Goal: Task Accomplishment & Management: Manage account settings

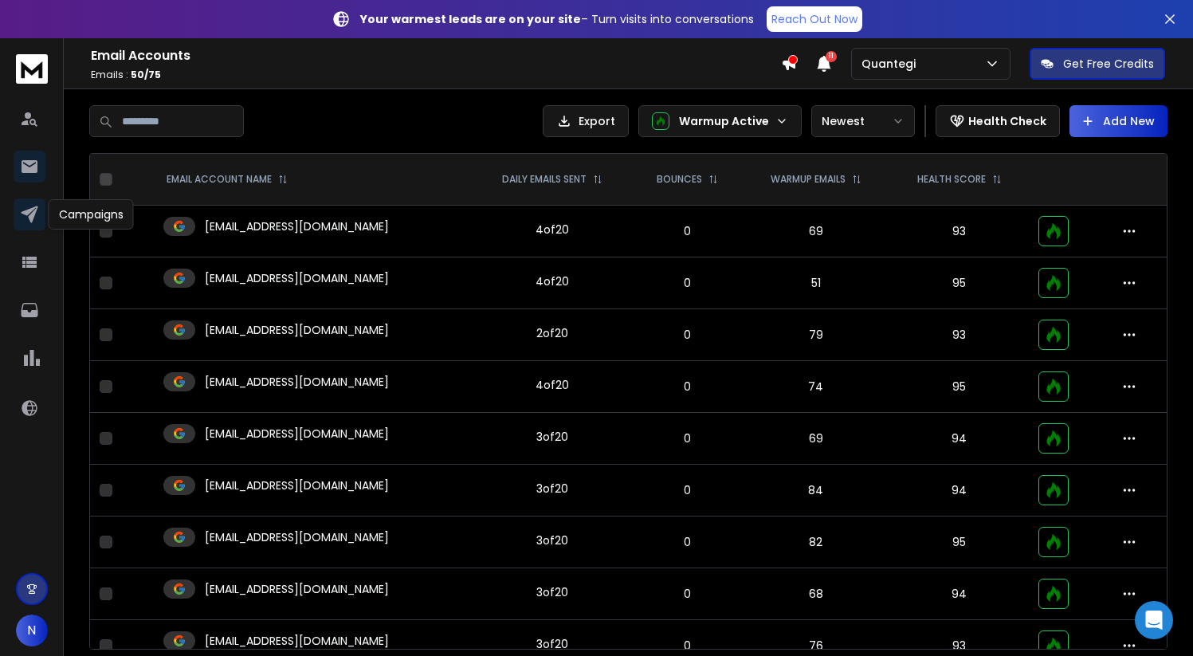
click at [29, 212] on icon at bounding box center [29, 214] width 17 height 17
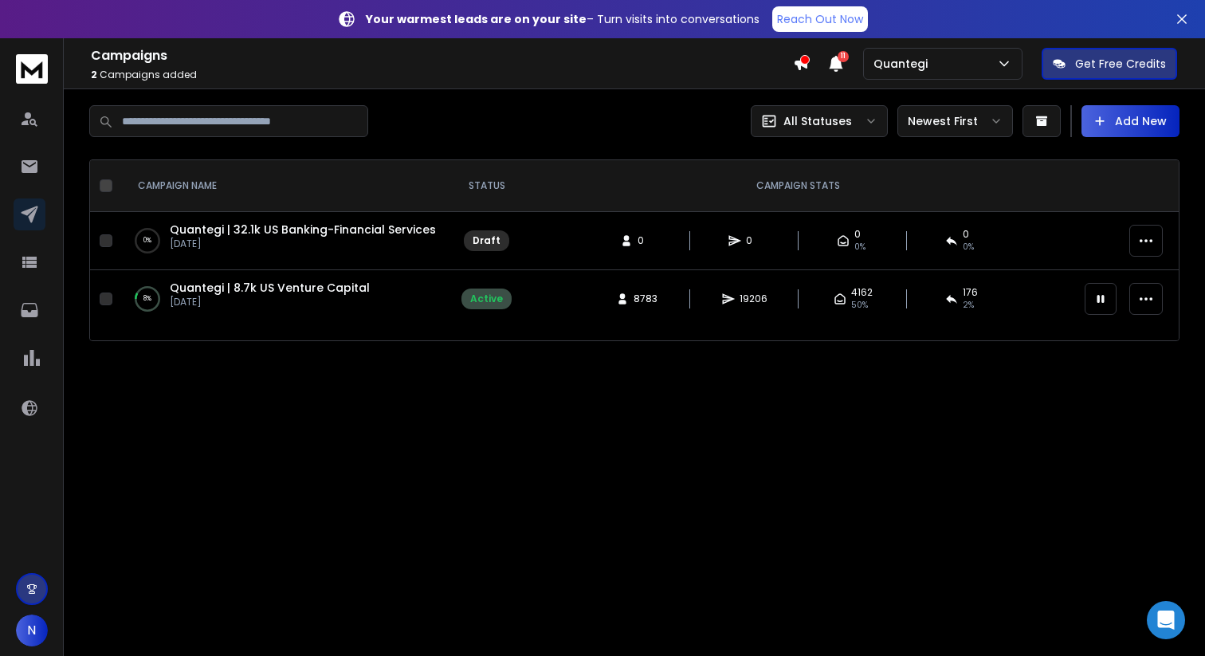
click at [280, 230] on span "Quantegi | 32.1k US Banking-Financial Services" at bounding box center [303, 230] width 266 height 16
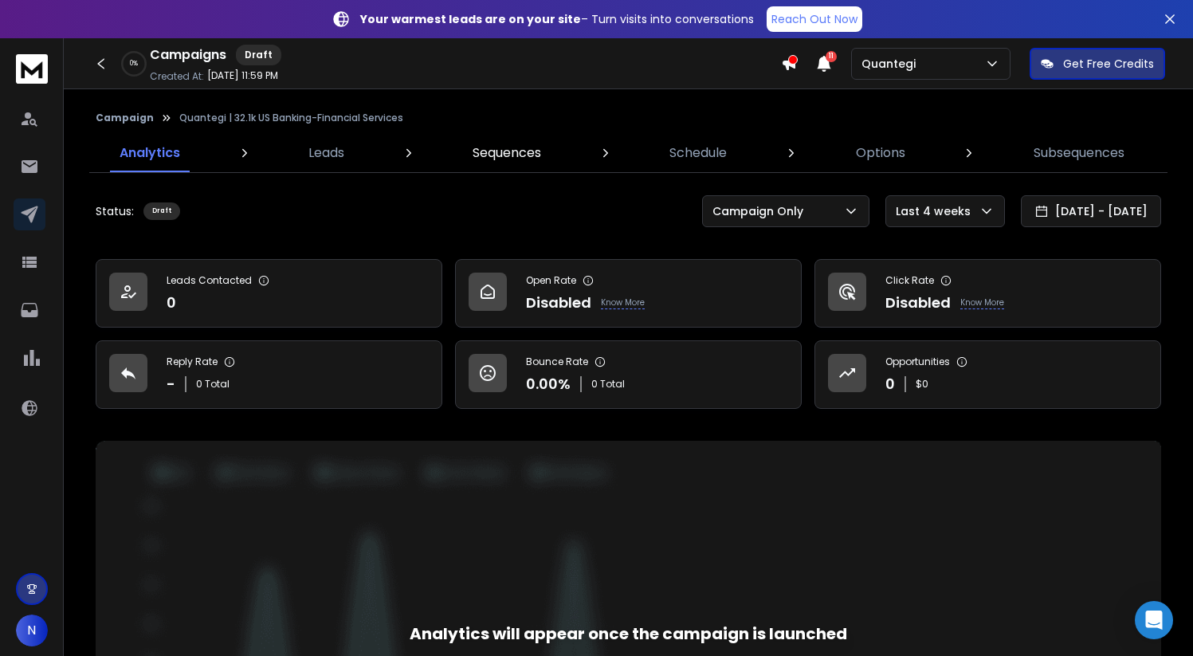
click at [477, 155] on p "Sequences" at bounding box center [507, 152] width 69 height 19
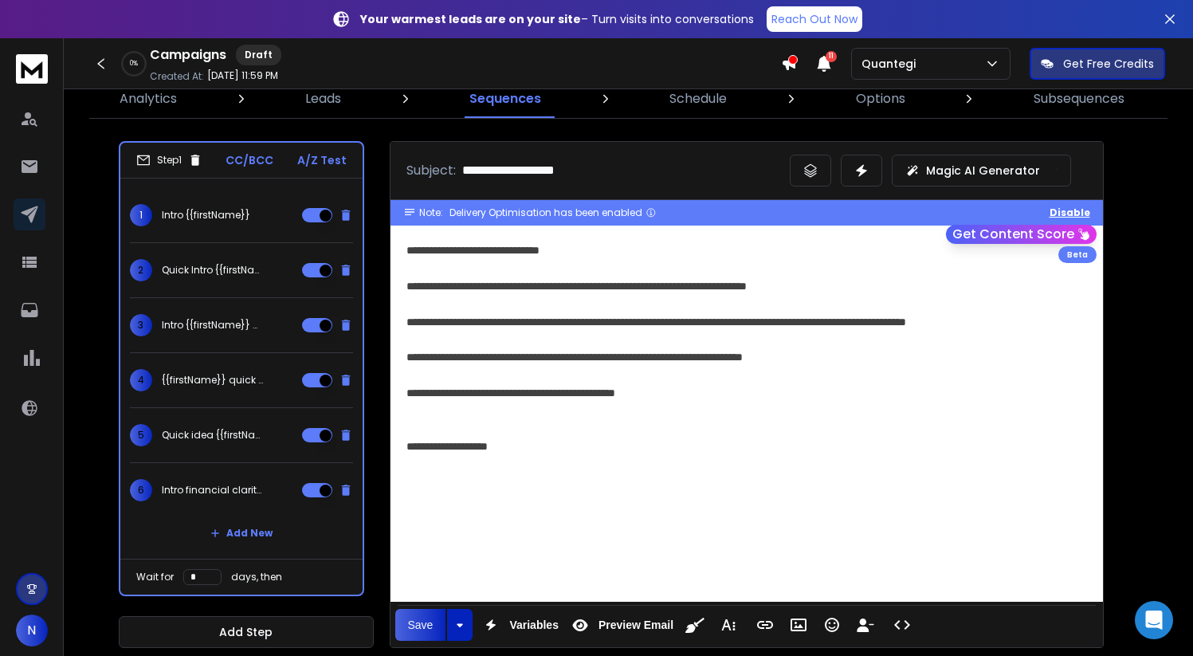
scroll to position [69, 0]
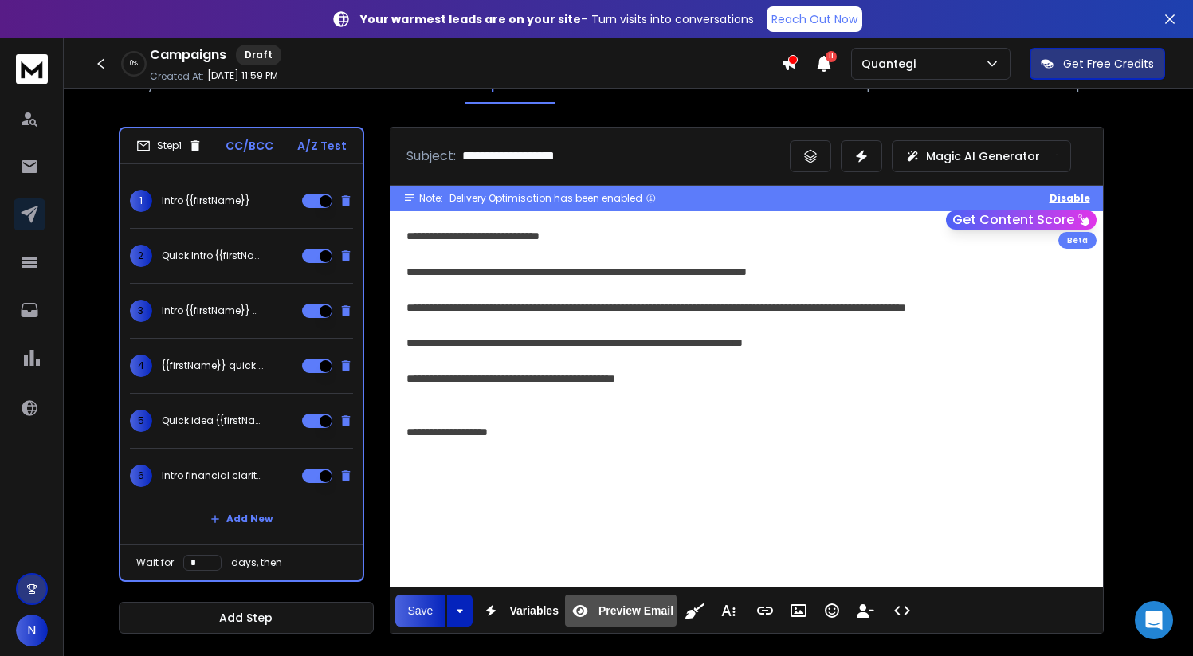
click at [609, 610] on span "Preview Email" at bounding box center [635, 611] width 81 height 14
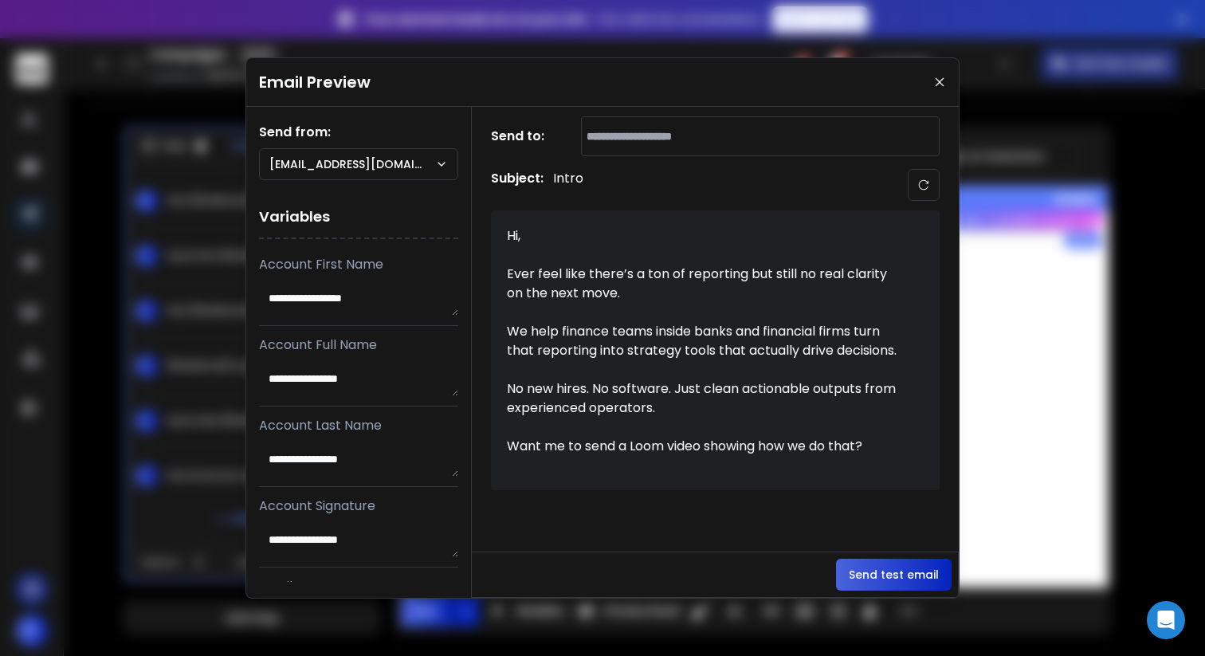
click at [936, 80] on icon at bounding box center [939, 82] width 13 height 13
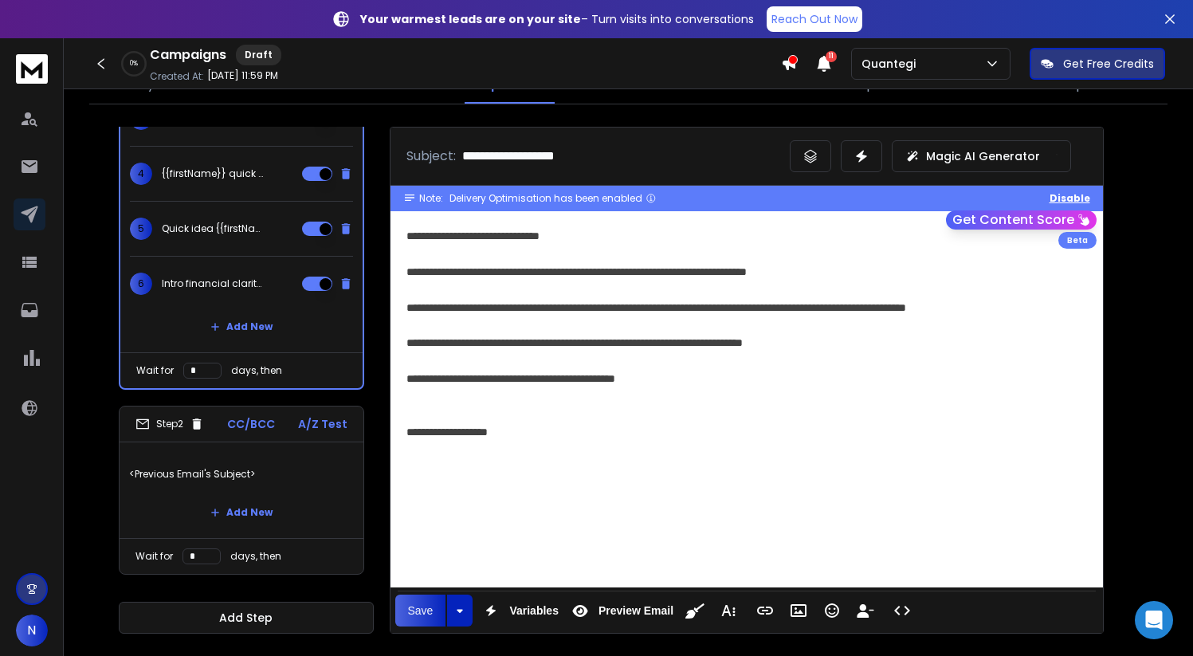
scroll to position [339, 0]
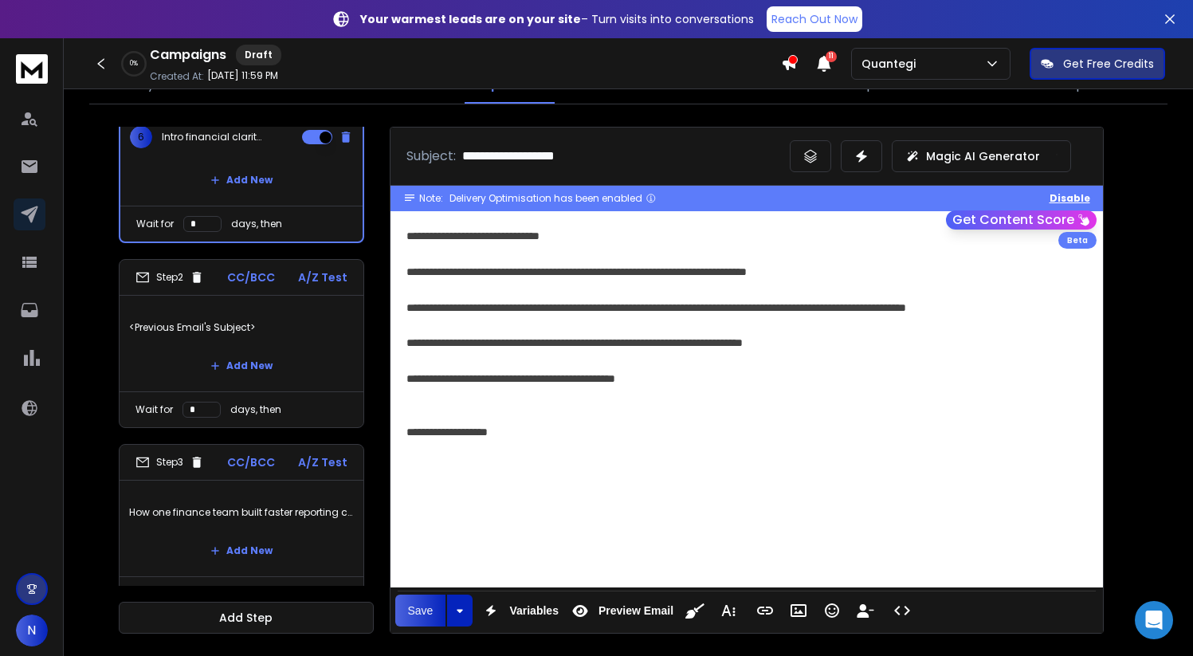
click at [289, 320] on p "<Previous Email's Subject>" at bounding box center [241, 327] width 225 height 45
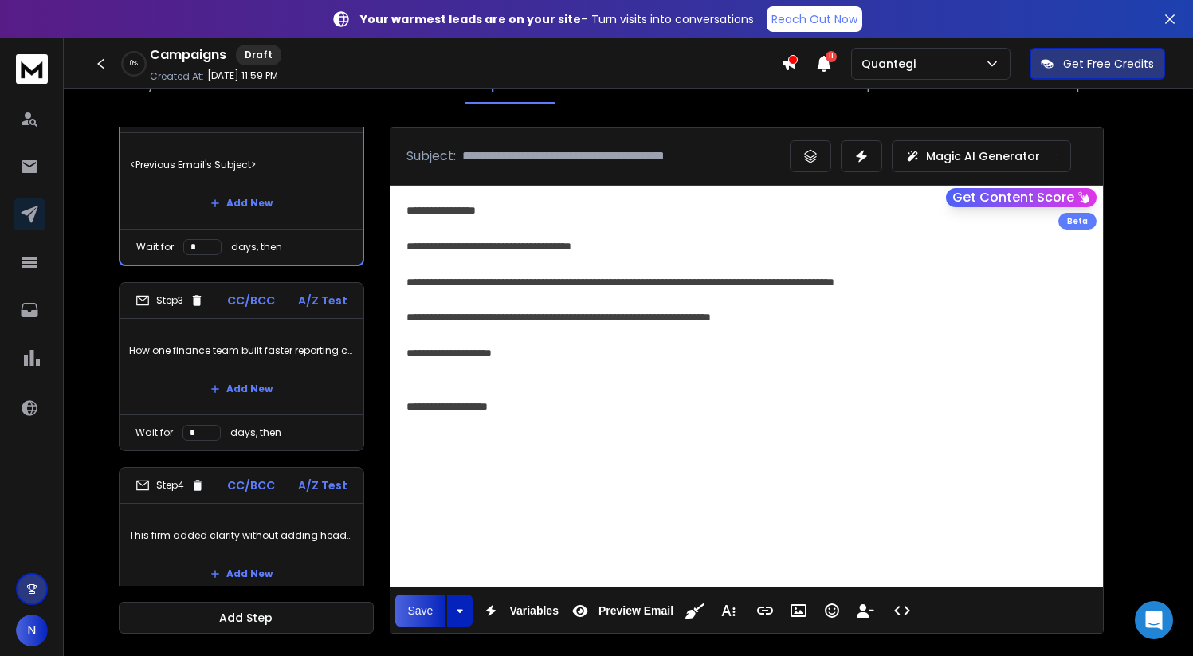
click at [255, 339] on p "How one finance team built faster reporting clarity" at bounding box center [241, 350] width 225 height 45
type input "**********"
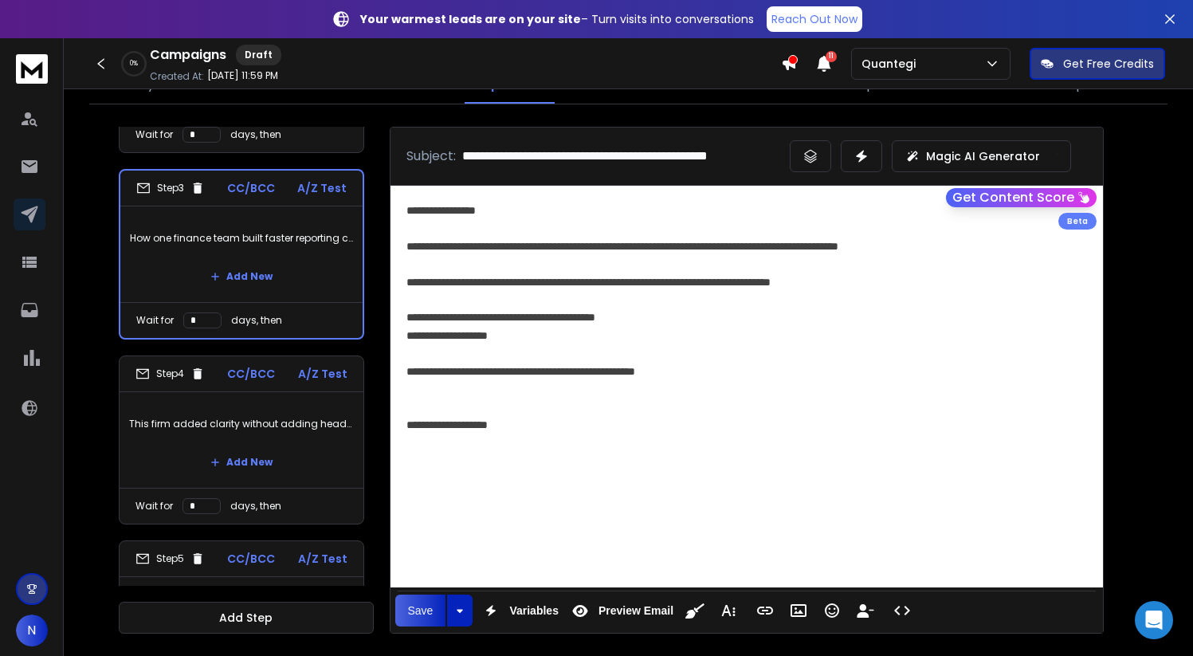
scroll to position [626, 0]
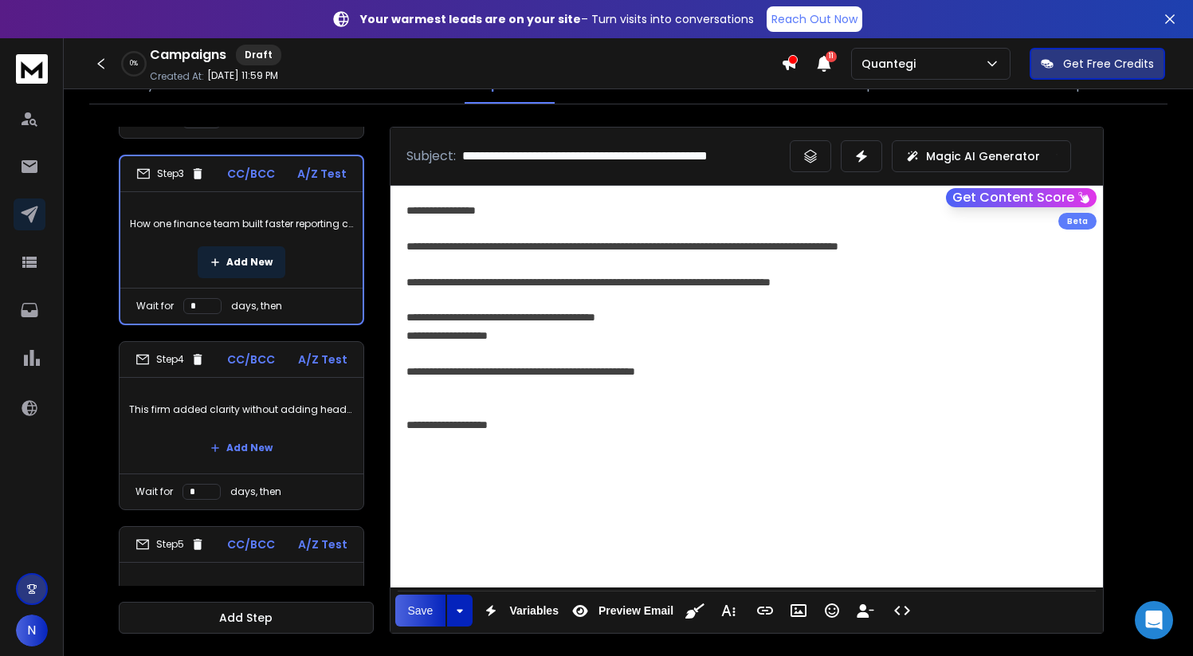
click at [241, 260] on button "Add New" at bounding box center [242, 262] width 88 height 32
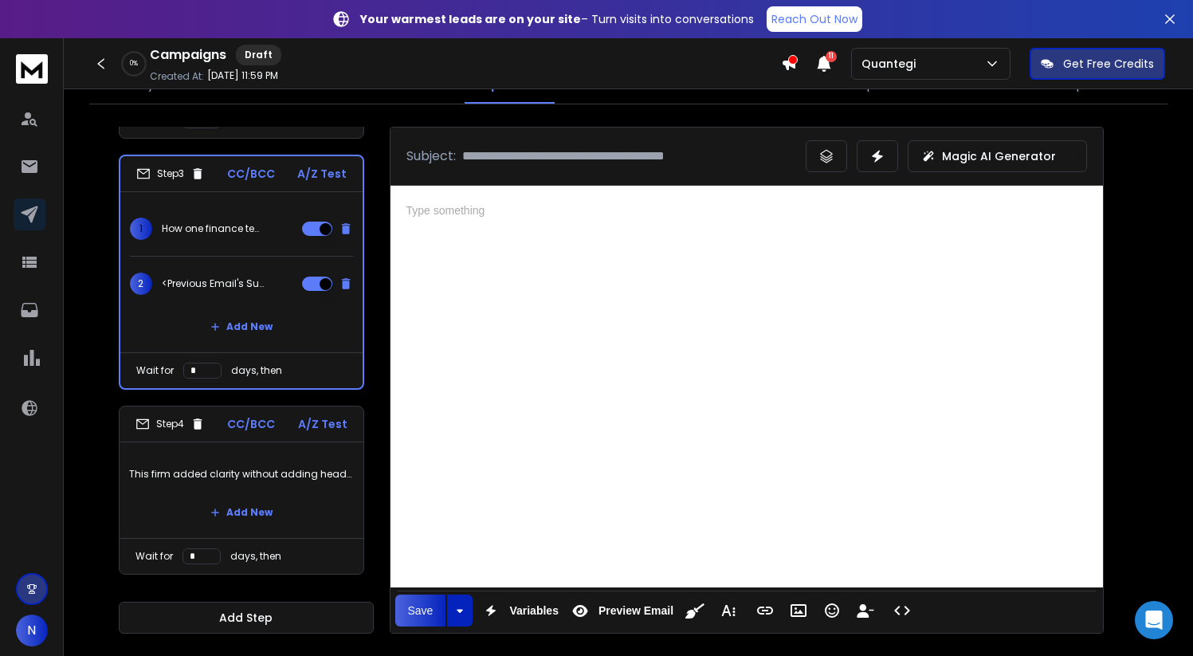
click at [202, 229] on p "How one finance team built faster reporting clarity" at bounding box center [213, 228] width 102 height 13
type input "**********"
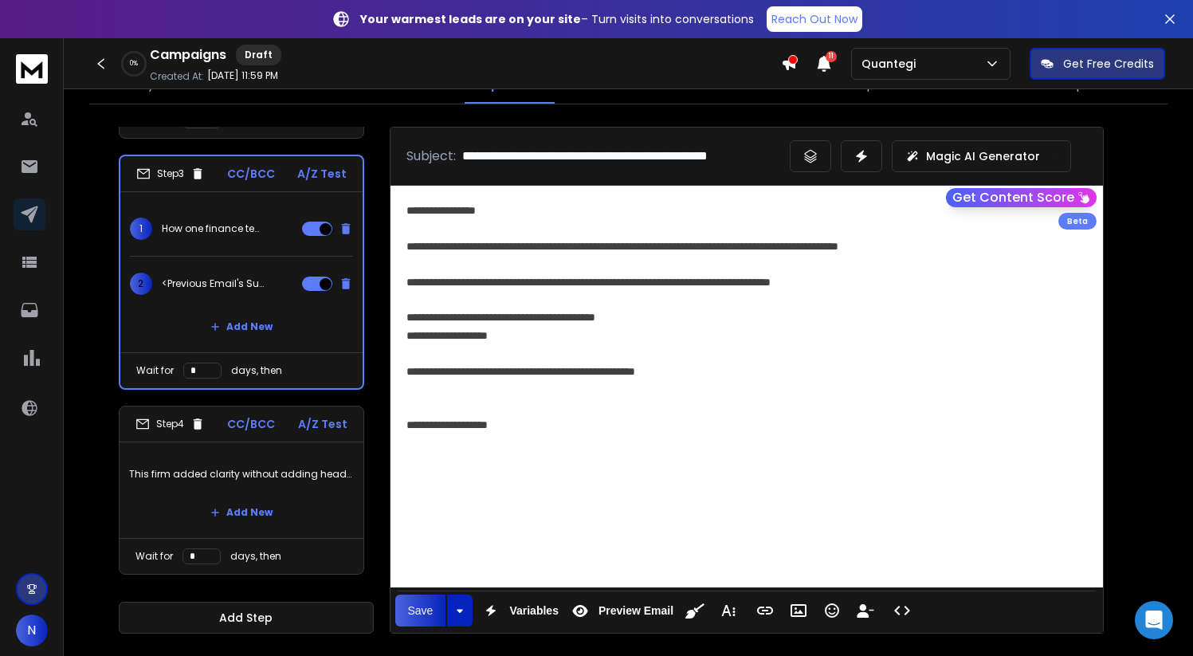
click at [550, 339] on div "**********" at bounding box center [746, 336] width 681 height 18
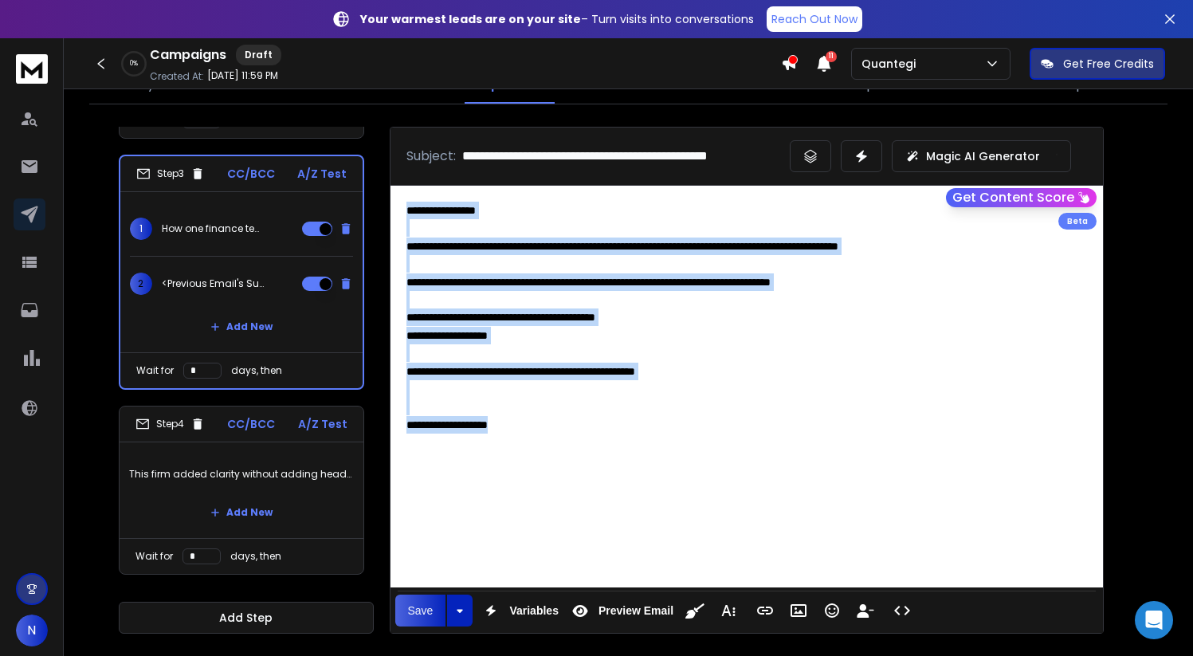
click at [201, 283] on p "<Previous Email's Subject>" at bounding box center [213, 283] width 102 height 13
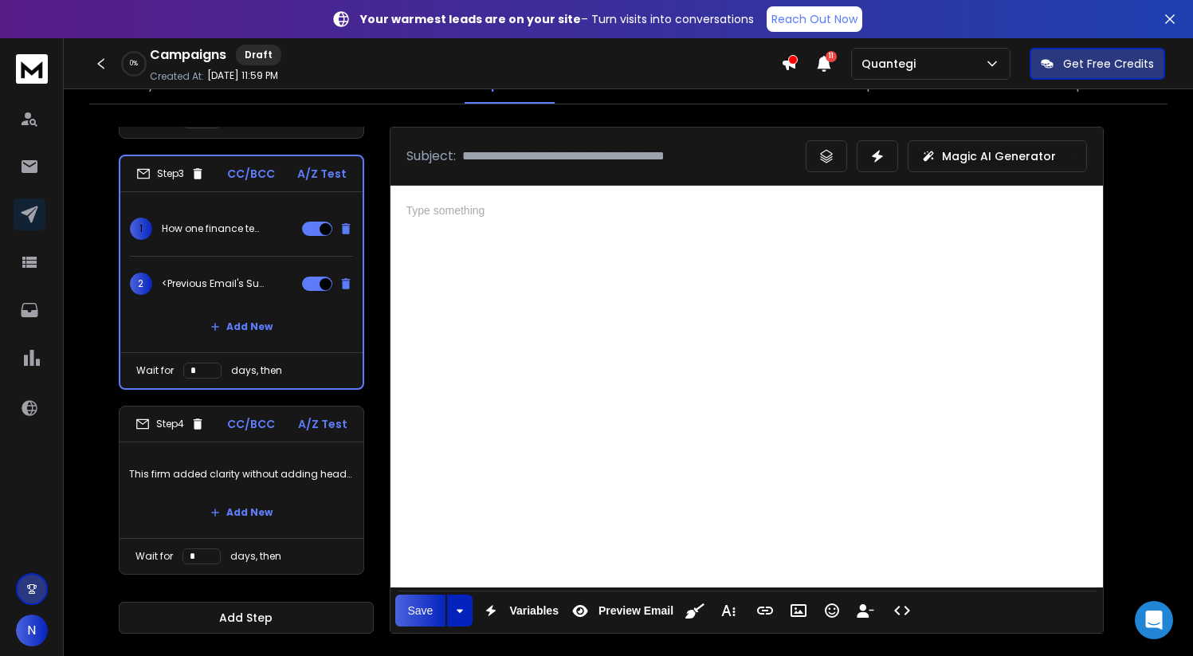
click at [341, 286] on icon at bounding box center [345, 283] width 9 height 11
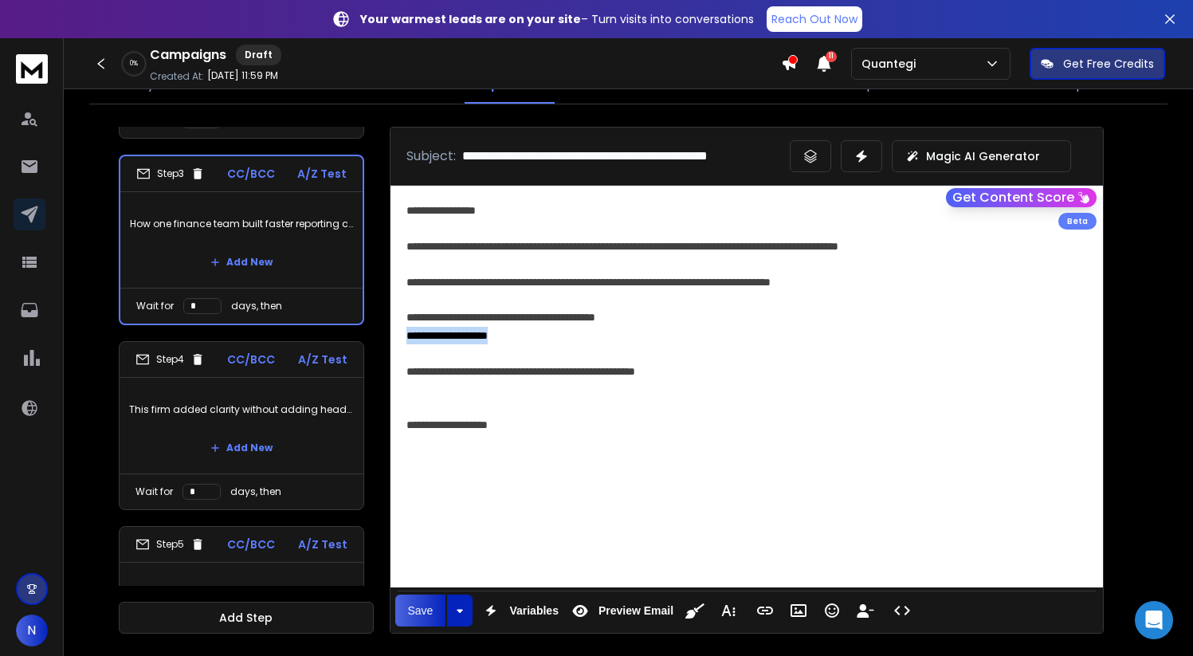
drag, startPoint x: 518, startPoint y: 332, endPoint x: 371, endPoint y: 334, distance: 147.4
click at [371, 334] on div "**********" at bounding box center [629, 380] width 1020 height 507
click at [520, 333] on div "**********" at bounding box center [746, 336] width 681 height 18
drag, startPoint x: 520, startPoint y: 334, endPoint x: 422, endPoint y: 335, distance: 98.8
click at [422, 335] on div "**********" at bounding box center [746, 336] width 681 height 18
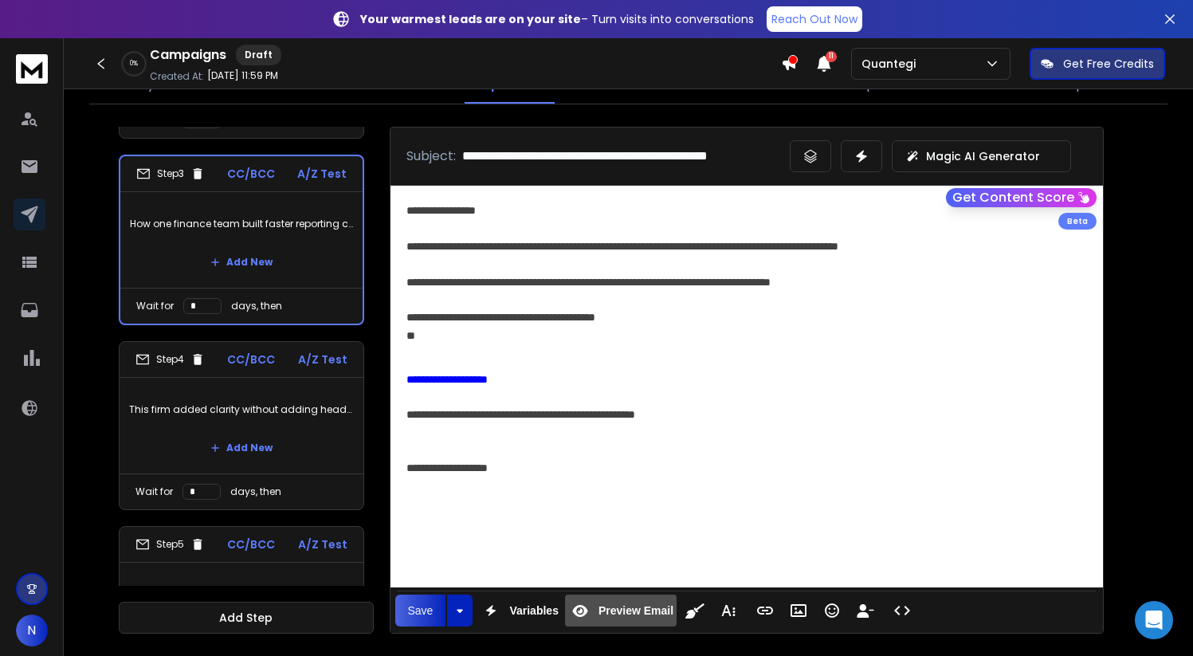
click at [626, 605] on span "Preview Email" at bounding box center [635, 611] width 81 height 14
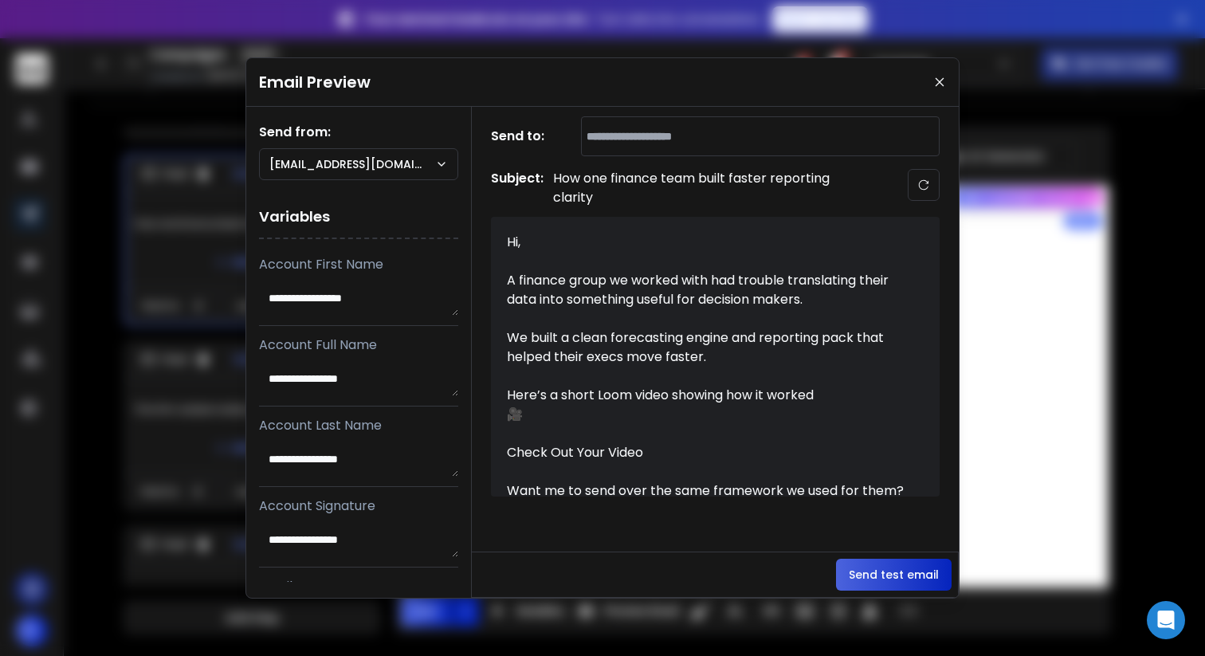
click at [935, 80] on icon at bounding box center [939, 82] width 13 height 13
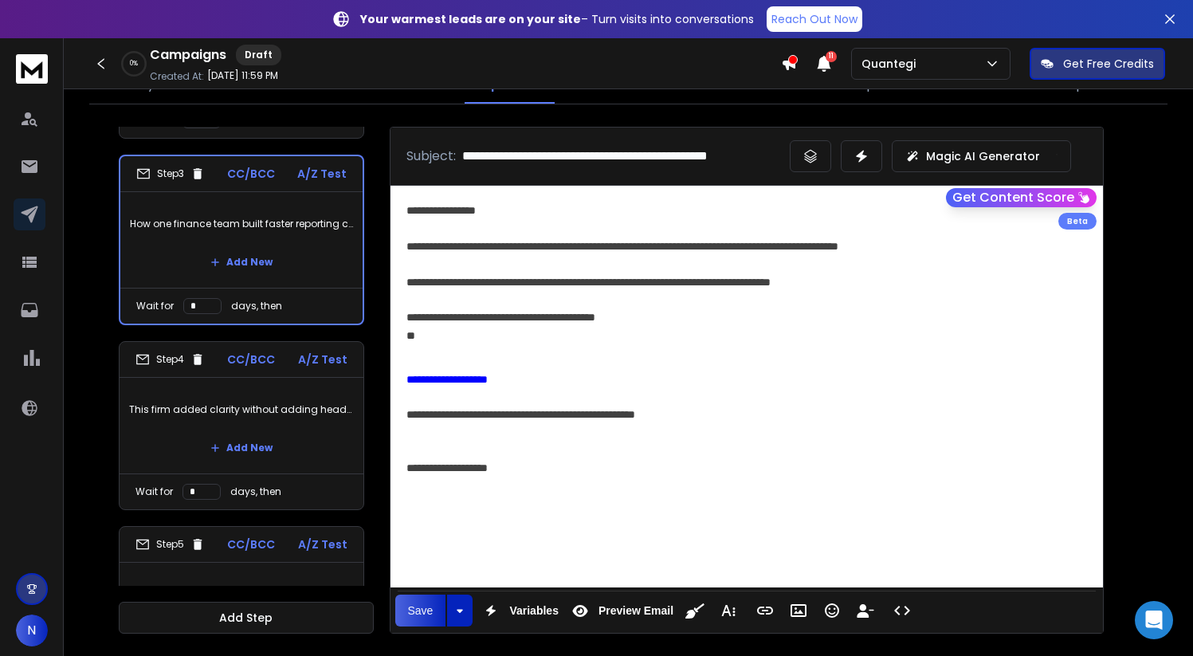
click at [221, 384] on div "This firm added clarity without adding headcount Add New" at bounding box center [242, 426] width 244 height 96
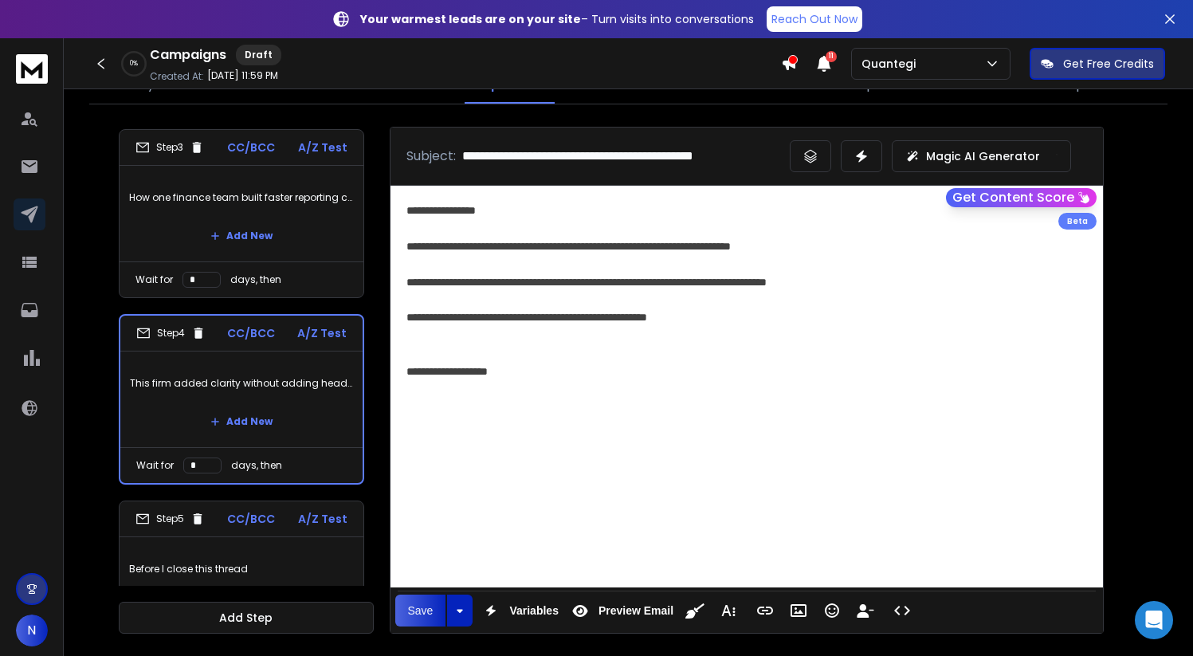
scroll to position [700, 0]
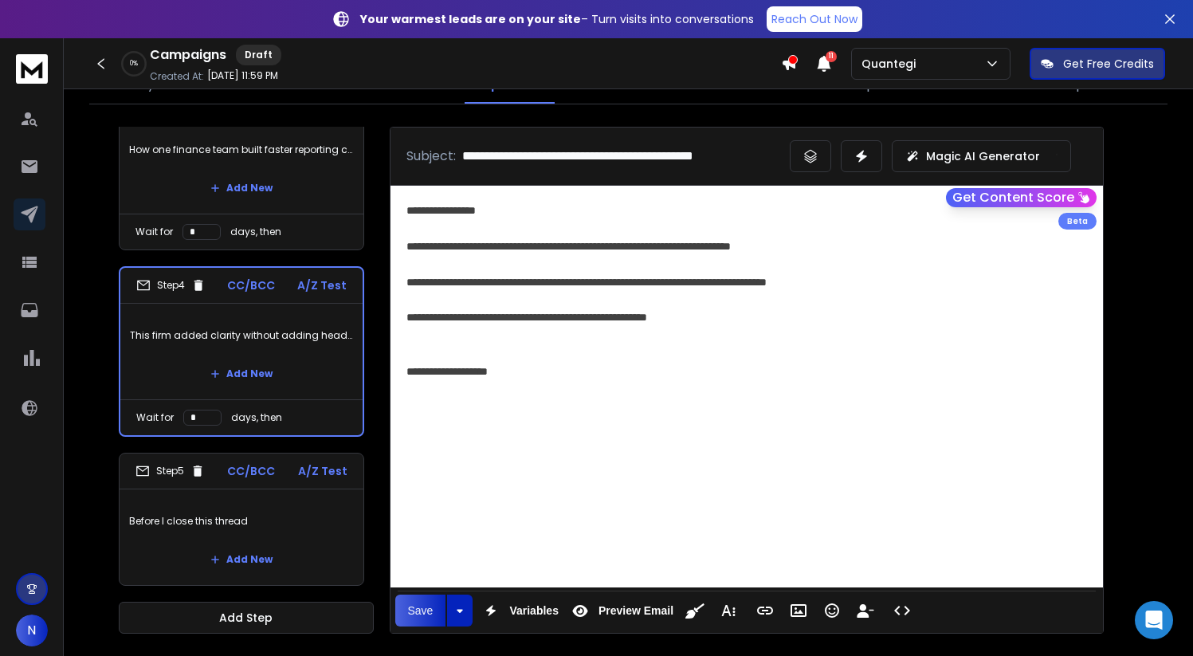
click at [245, 510] on p "Before I close this thread" at bounding box center [241, 521] width 225 height 45
type input "**********"
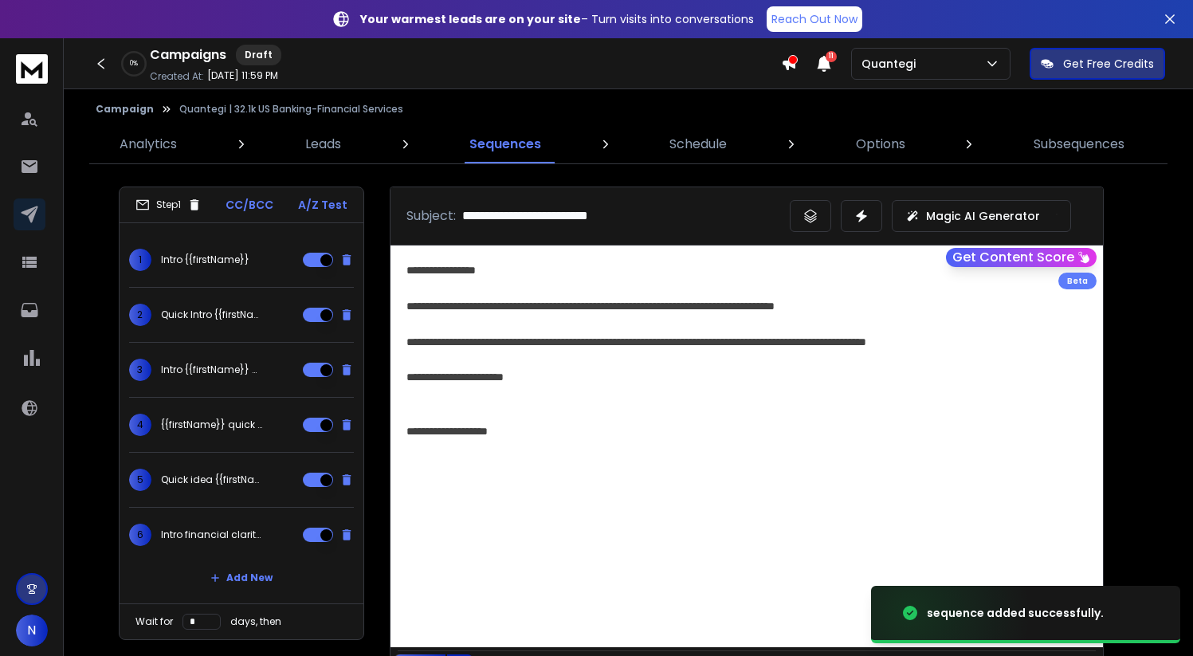
scroll to position [0, 0]
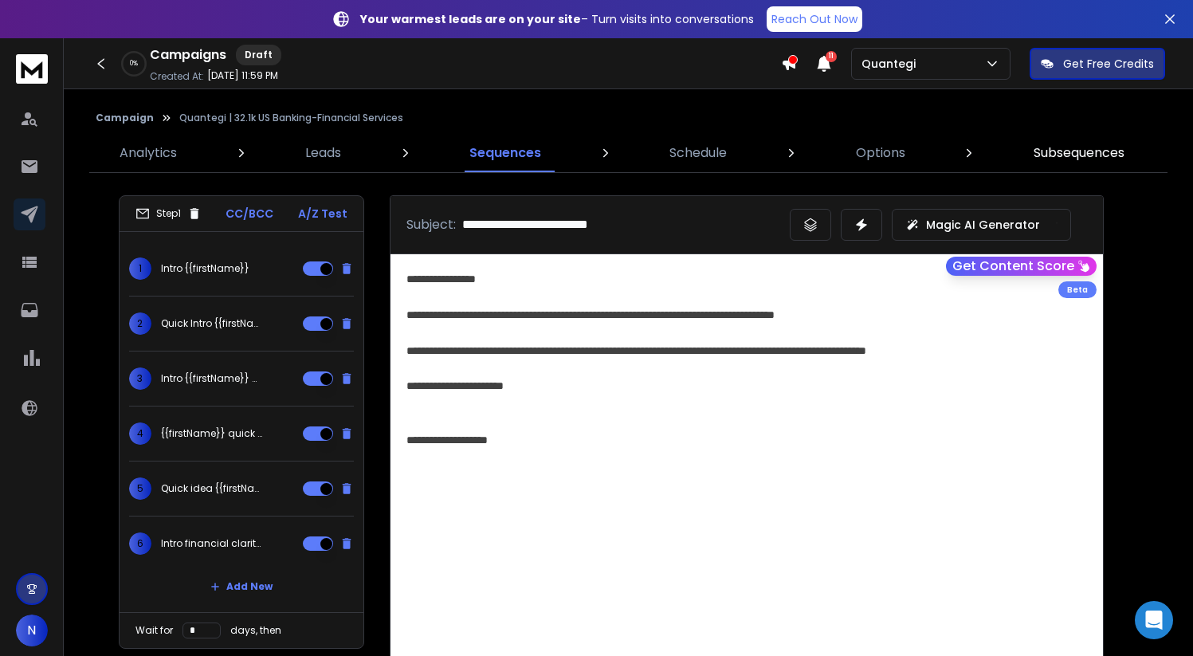
click at [1063, 147] on p "Subsequences" at bounding box center [1079, 152] width 91 height 19
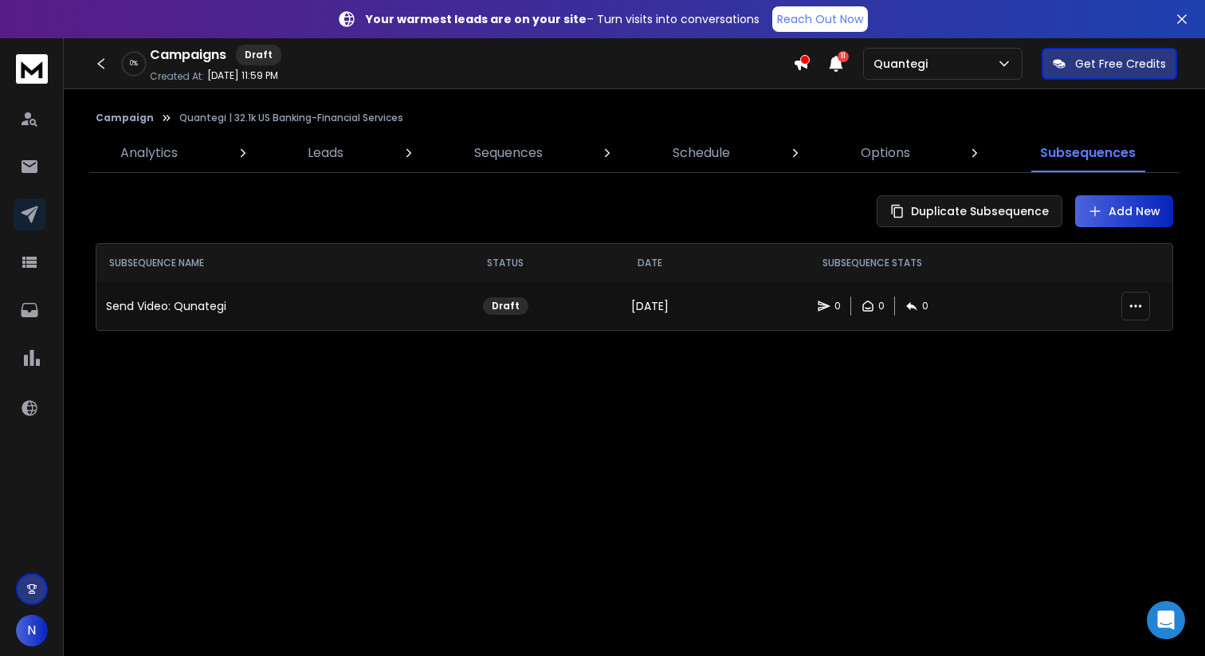
click at [186, 300] on td "Send Video: Qunategi" at bounding box center [262, 306] width 332 height 48
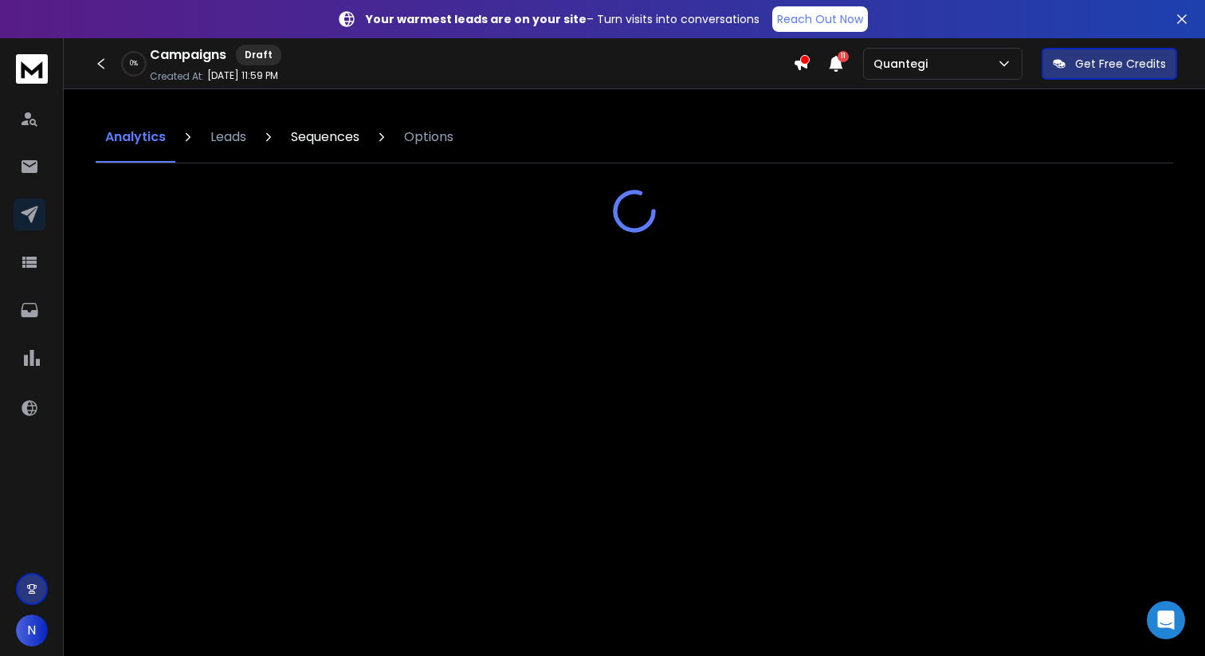
click at [316, 141] on p "Sequences" at bounding box center [325, 136] width 69 height 19
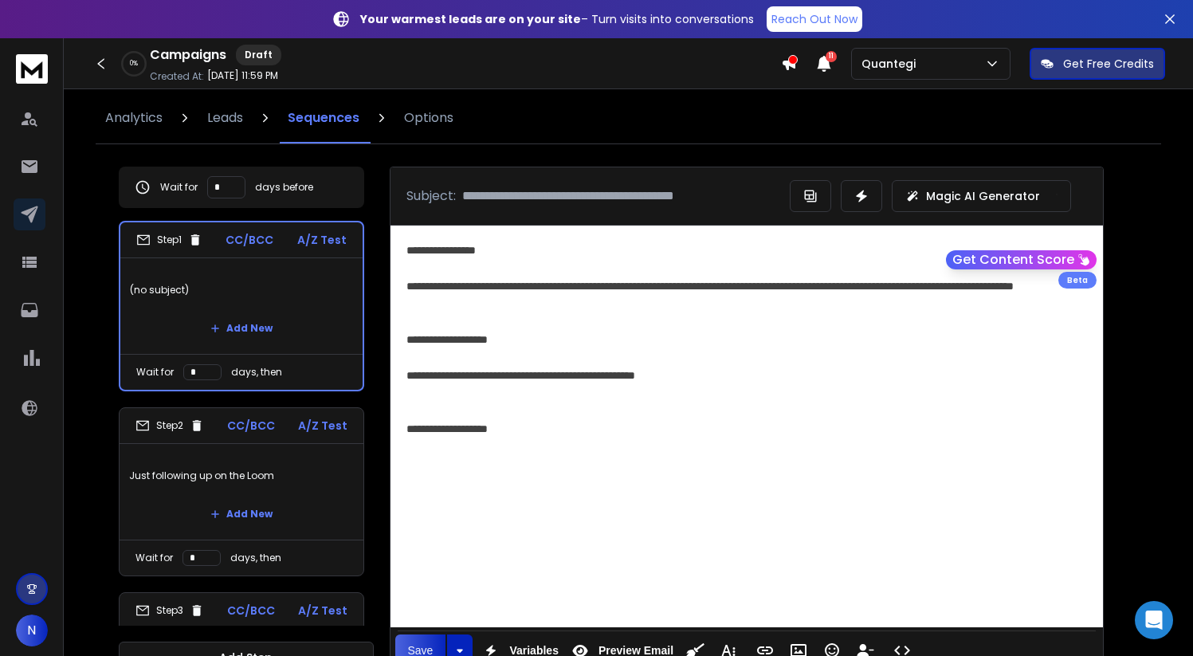
scroll to position [23, 0]
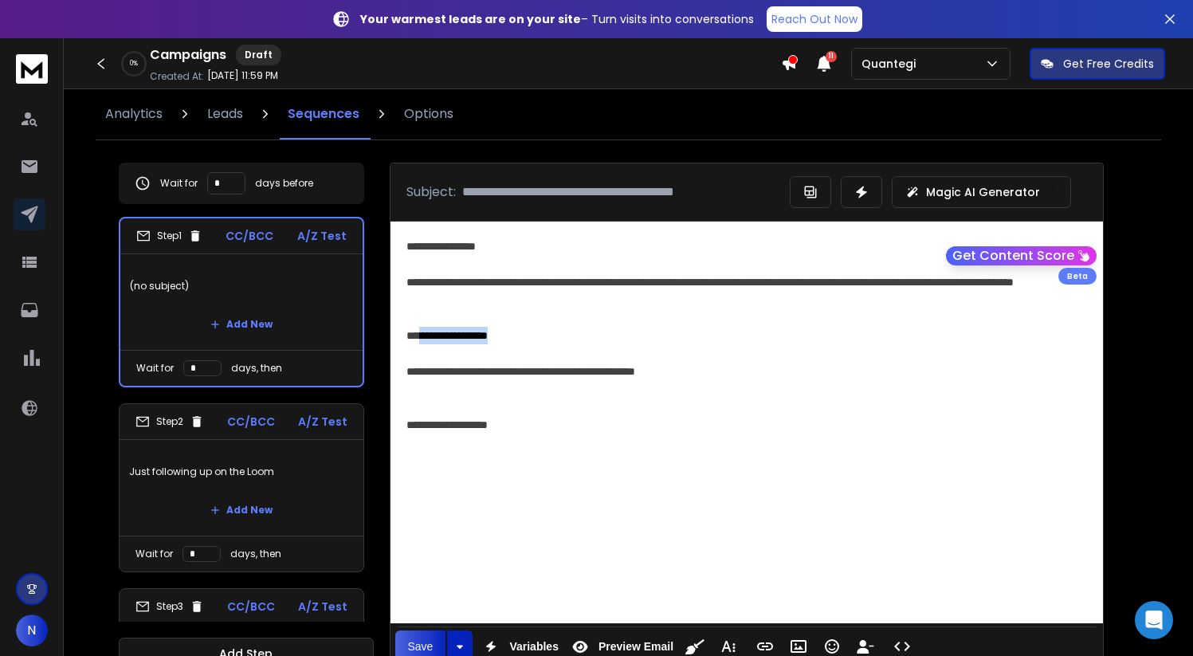
drag, startPoint x: 530, startPoint y: 333, endPoint x: 424, endPoint y: 331, distance: 106.0
click at [420, 329] on div "**********" at bounding box center [746, 336] width 681 height 18
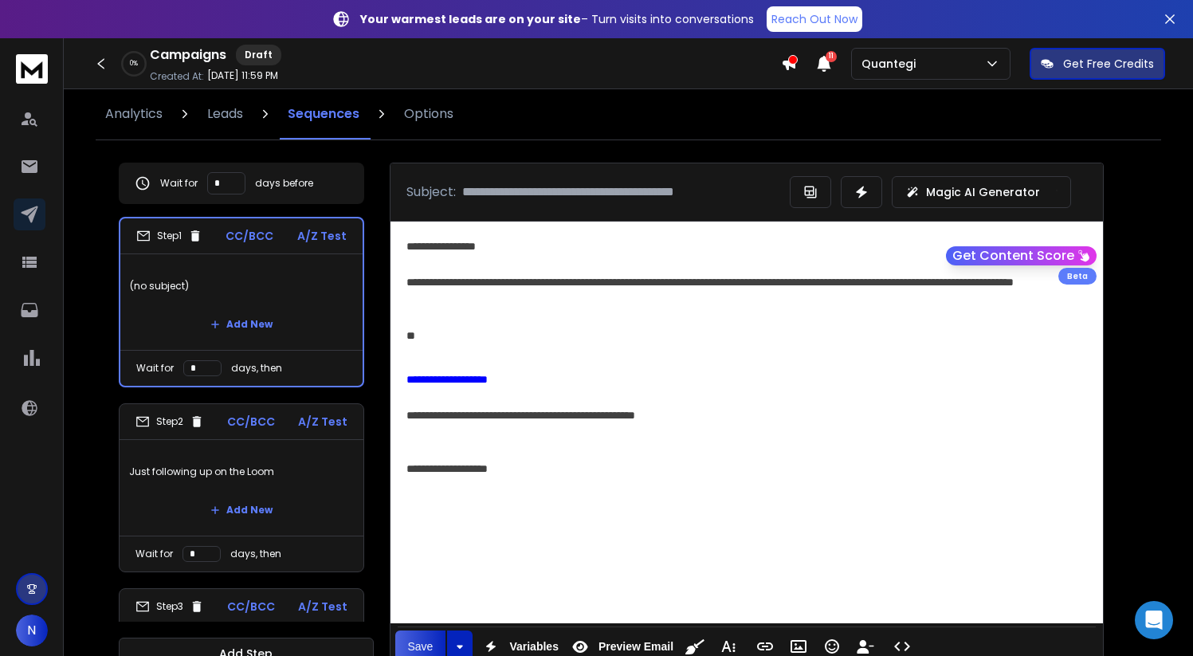
click at [249, 468] on p "Just following up on the Loom" at bounding box center [241, 471] width 225 height 45
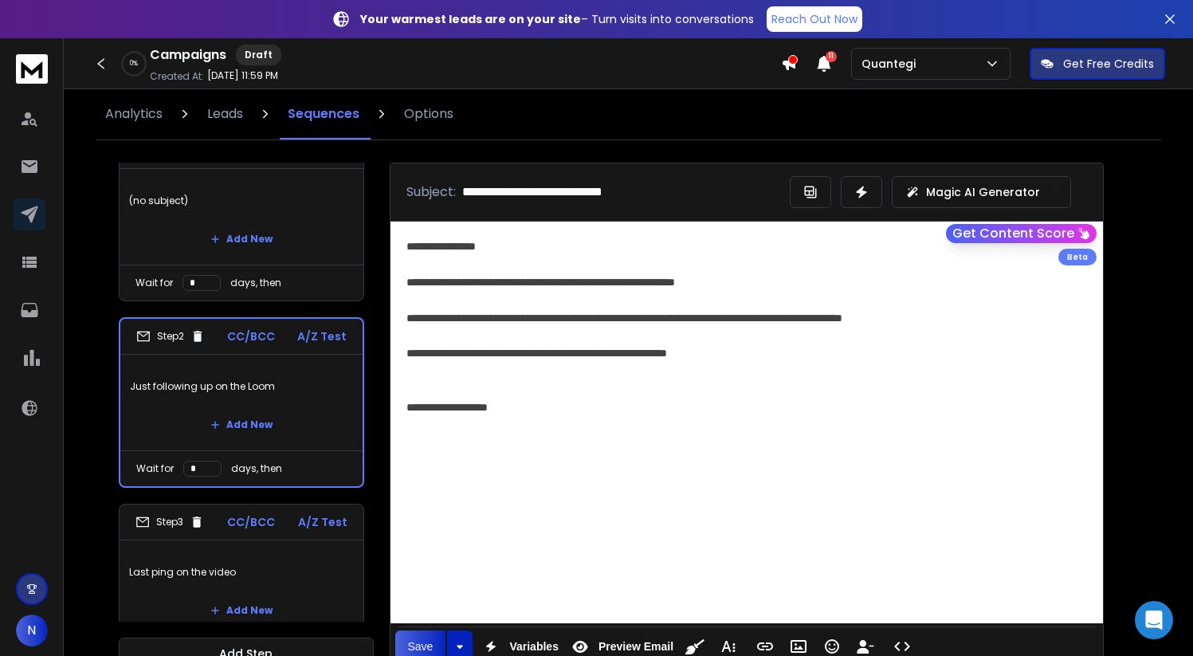
scroll to position [100, 0]
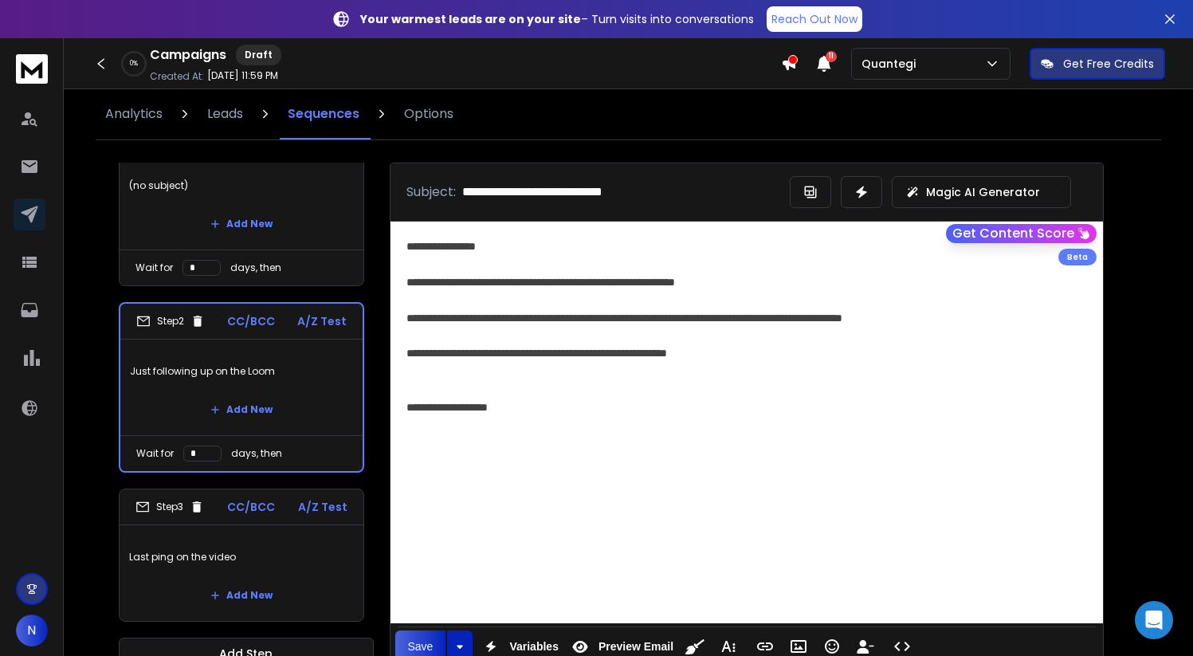
click at [254, 528] on div "Last ping on the video Add New" at bounding box center [242, 573] width 244 height 96
type input "**********"
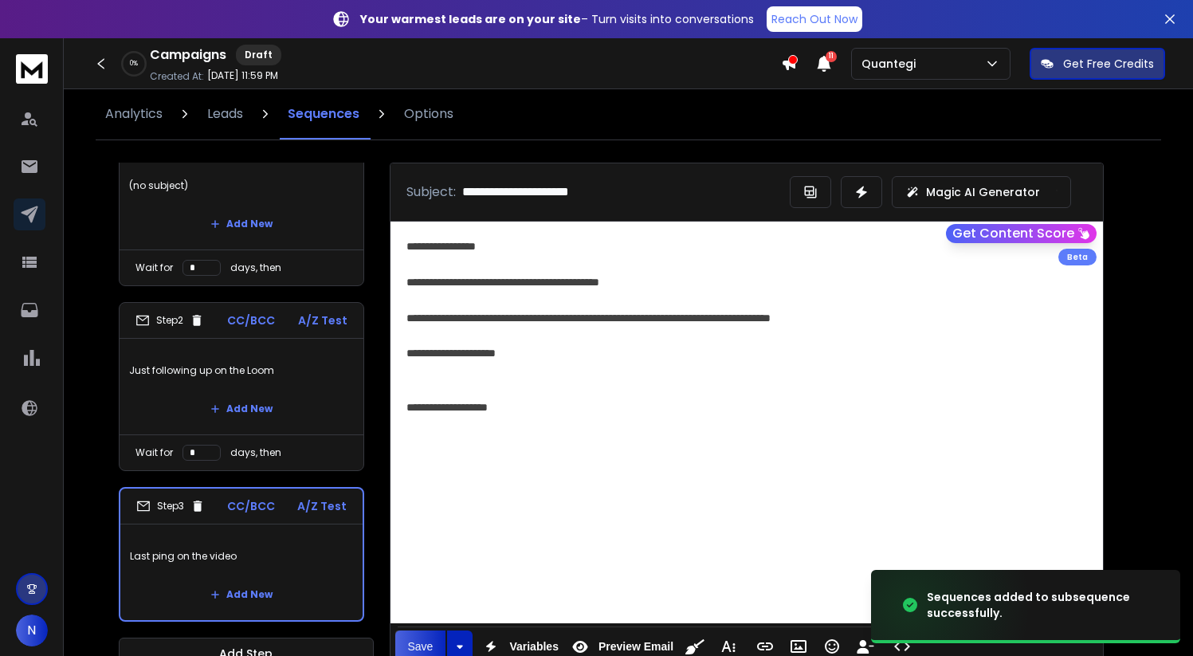
scroll to position [20, 0]
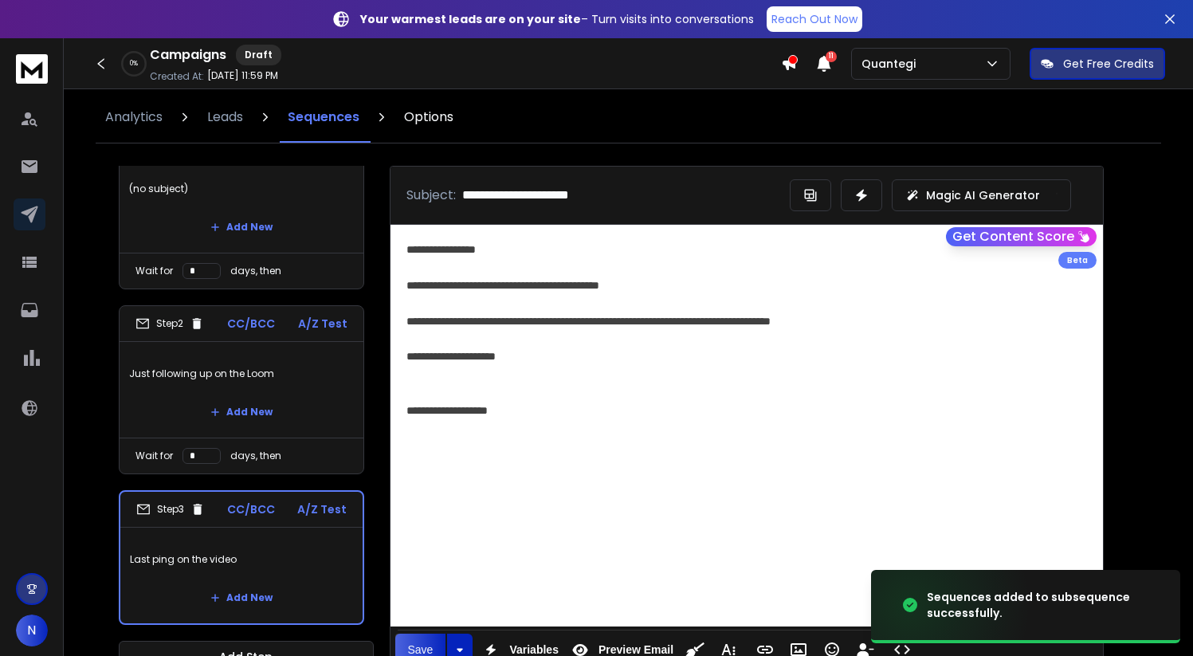
click at [439, 123] on p "Options" at bounding box center [428, 117] width 49 height 19
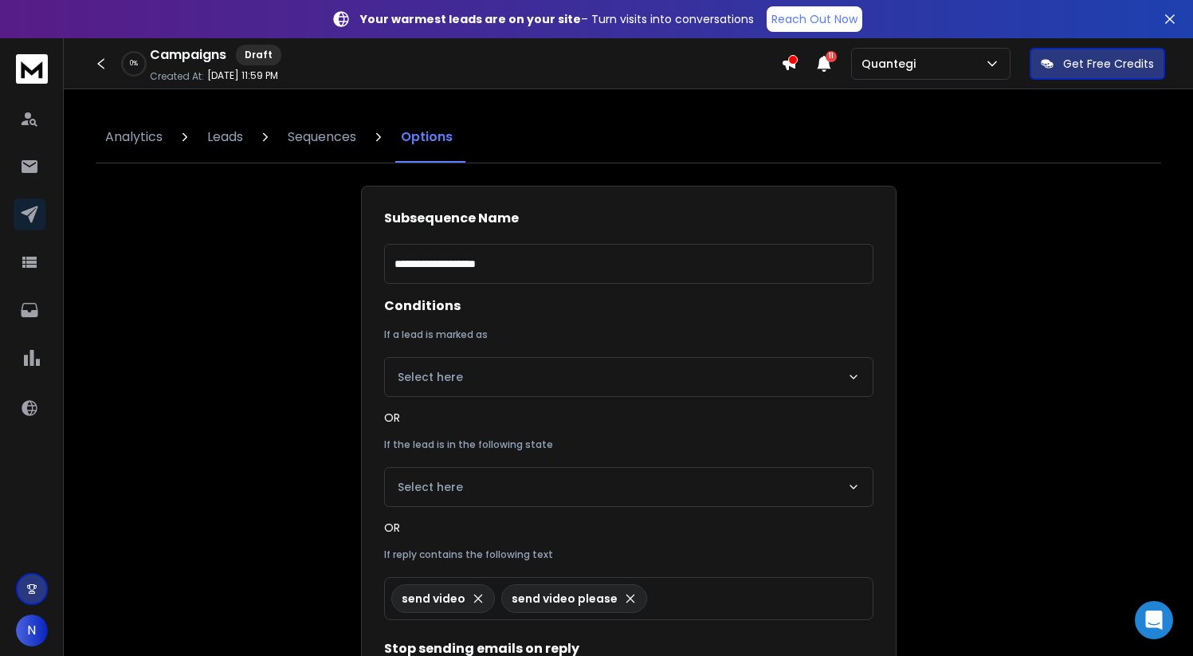
scroll to position [162, 0]
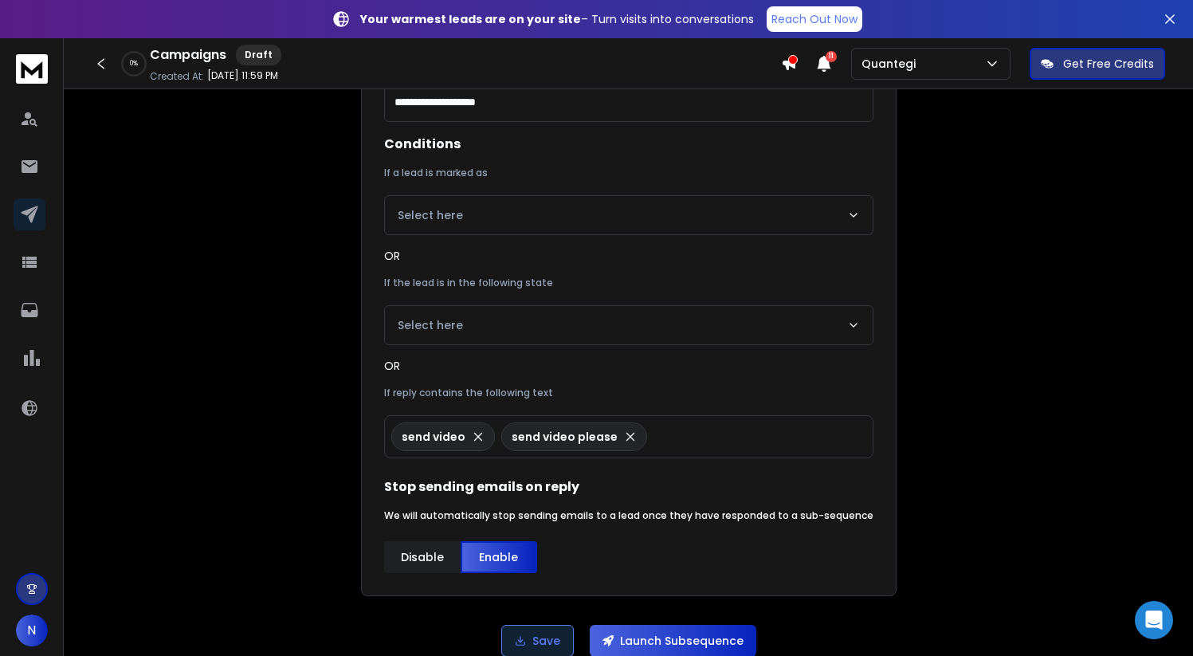
click at [529, 642] on button "Save" at bounding box center [537, 641] width 73 height 32
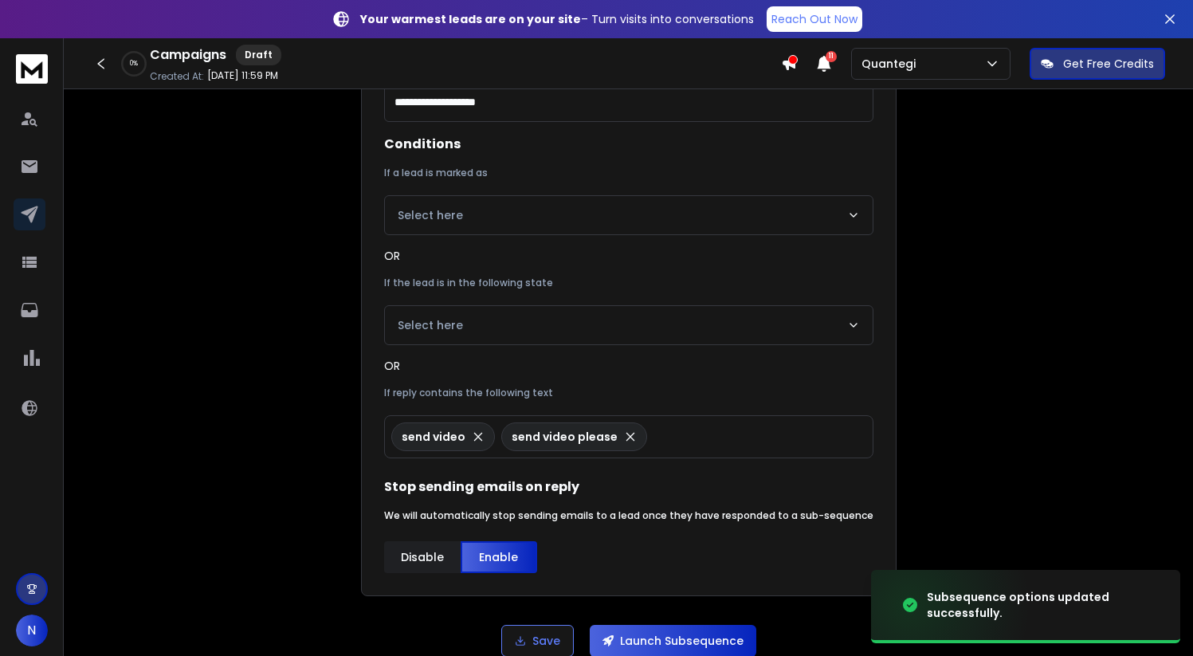
scroll to position [24, 0]
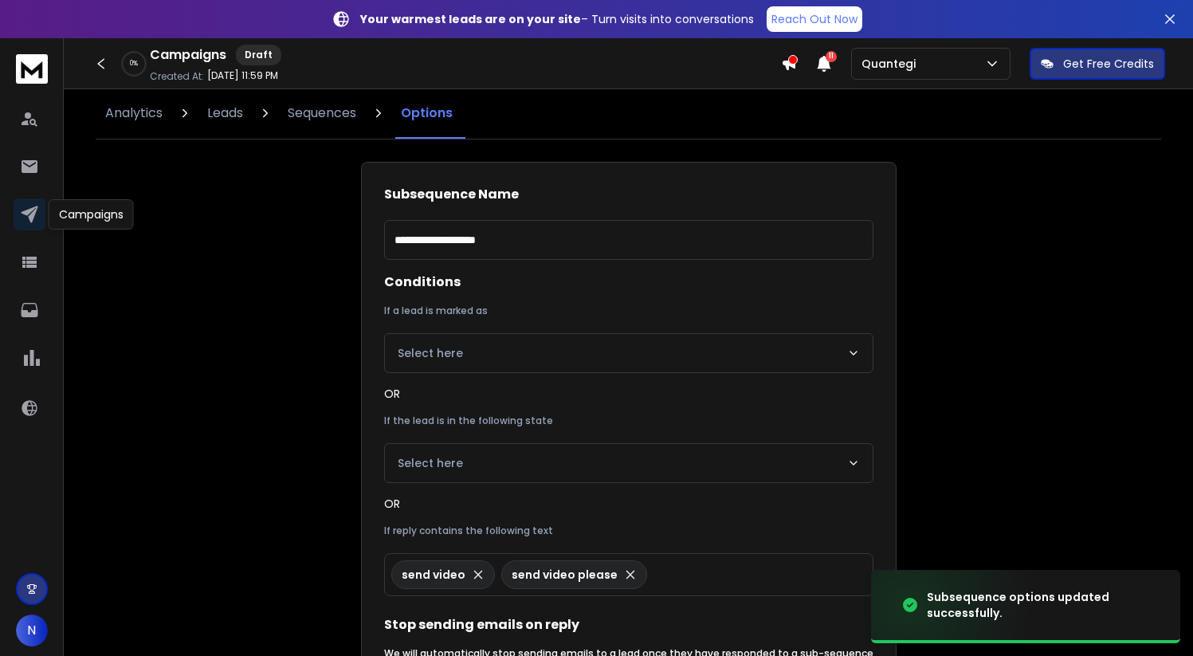
click at [30, 218] on icon at bounding box center [29, 214] width 17 height 17
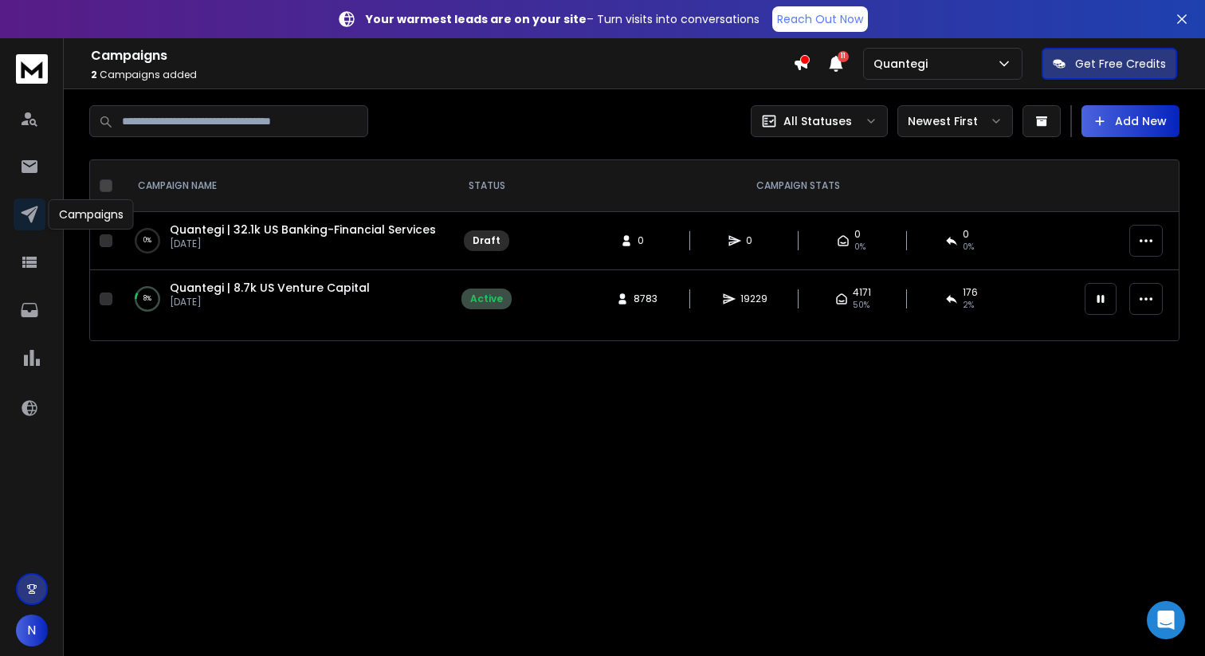
click at [280, 218] on td "0 % Quantegi | 32.1k US Banking-Financial Services [DATE]" at bounding box center [285, 241] width 333 height 58
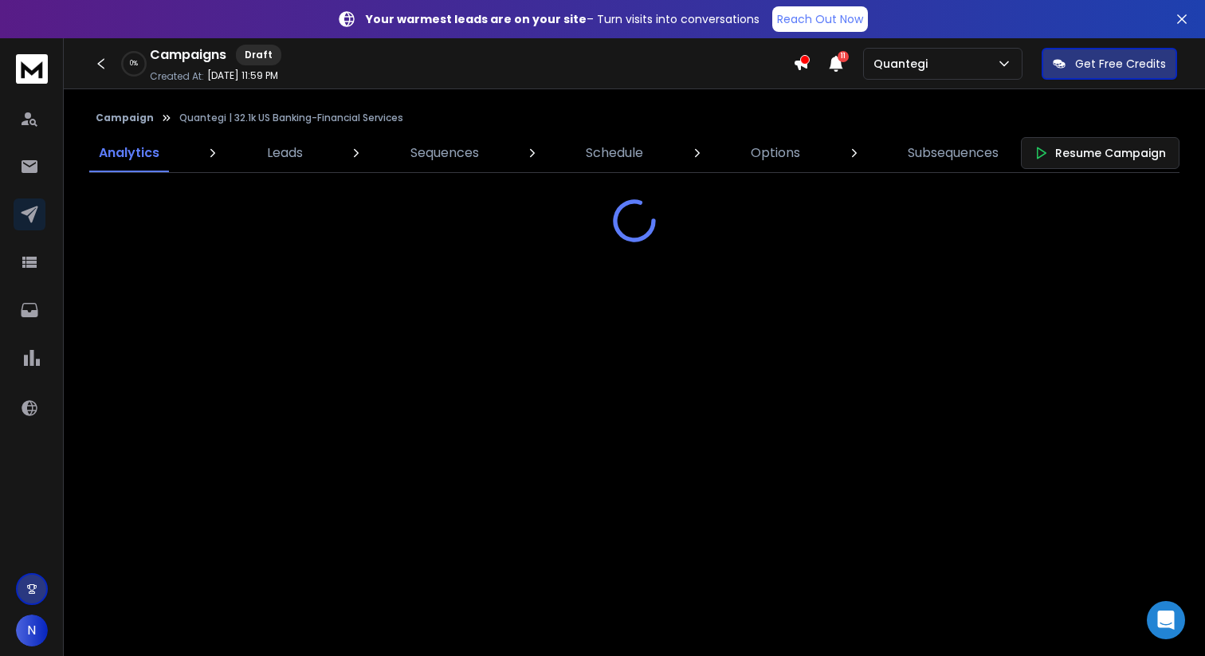
click at [243, 120] on p "Quantegi | 32.1k US Banking-Financial Services" at bounding box center [291, 118] width 224 height 13
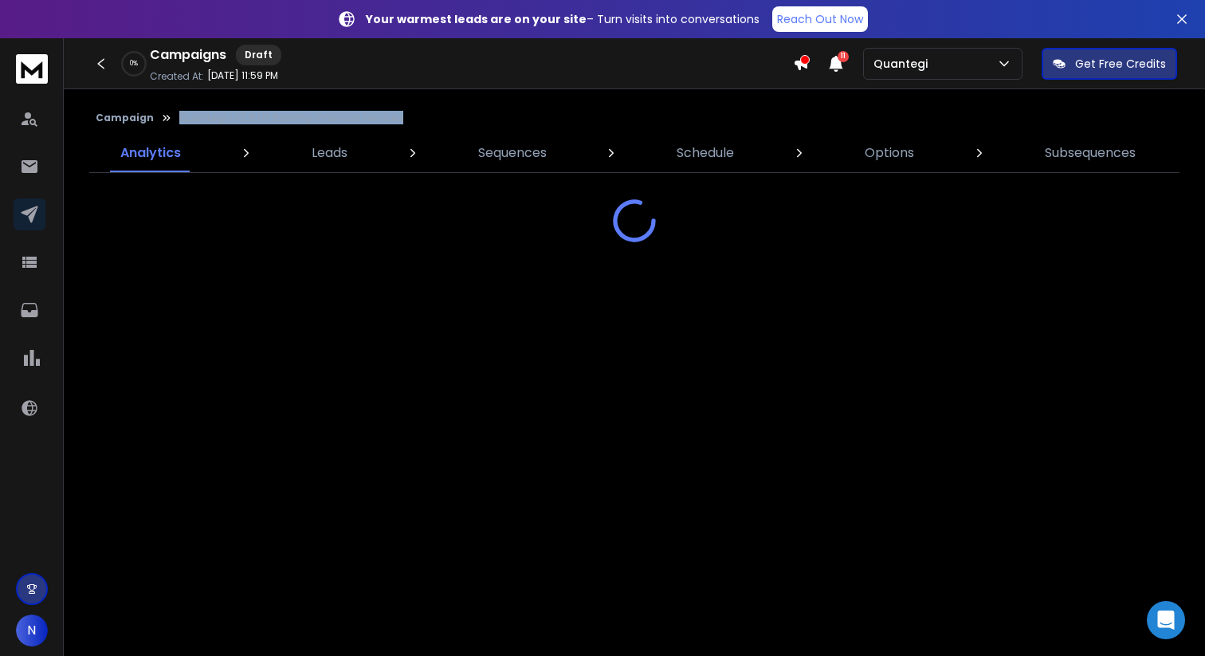
copy p "Quantegi | 32.1k US Banking-Financial Services"
